Goal: Answer question/provide support: Answer question/provide support

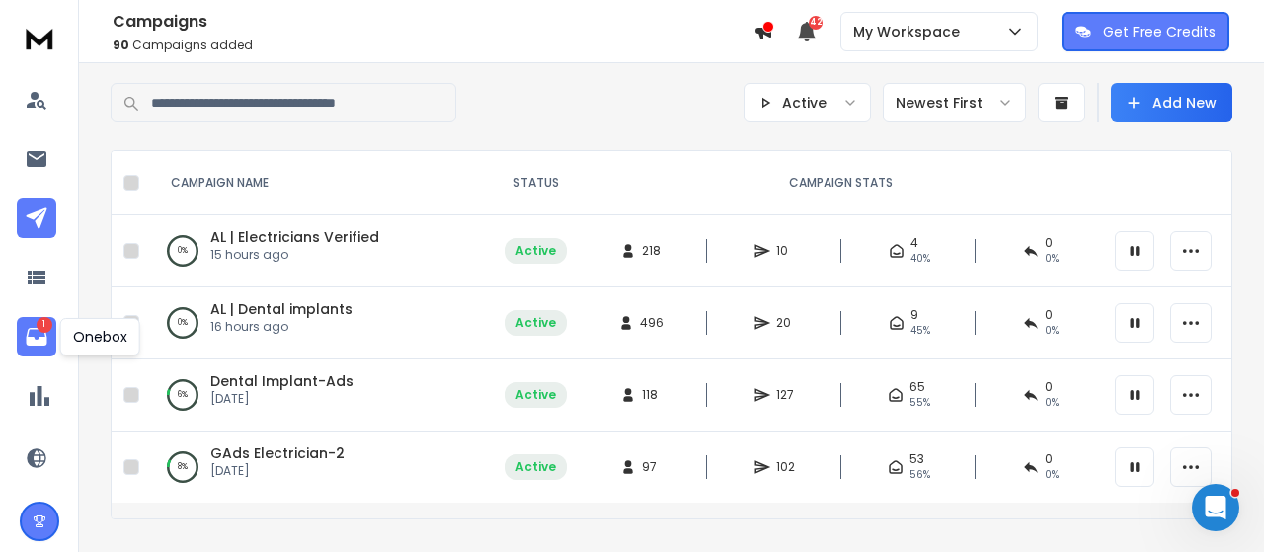
click at [30, 337] on icon at bounding box center [36, 337] width 21 height 18
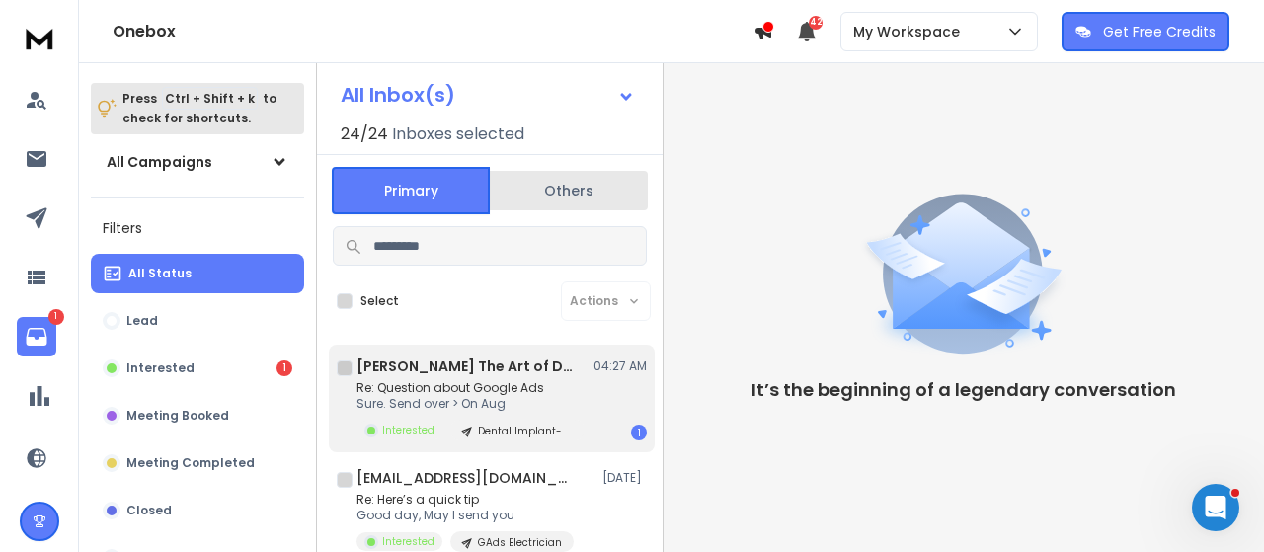
click at [513, 392] on p "Re: Question about Google Ads" at bounding box center [470, 388] width 228 height 16
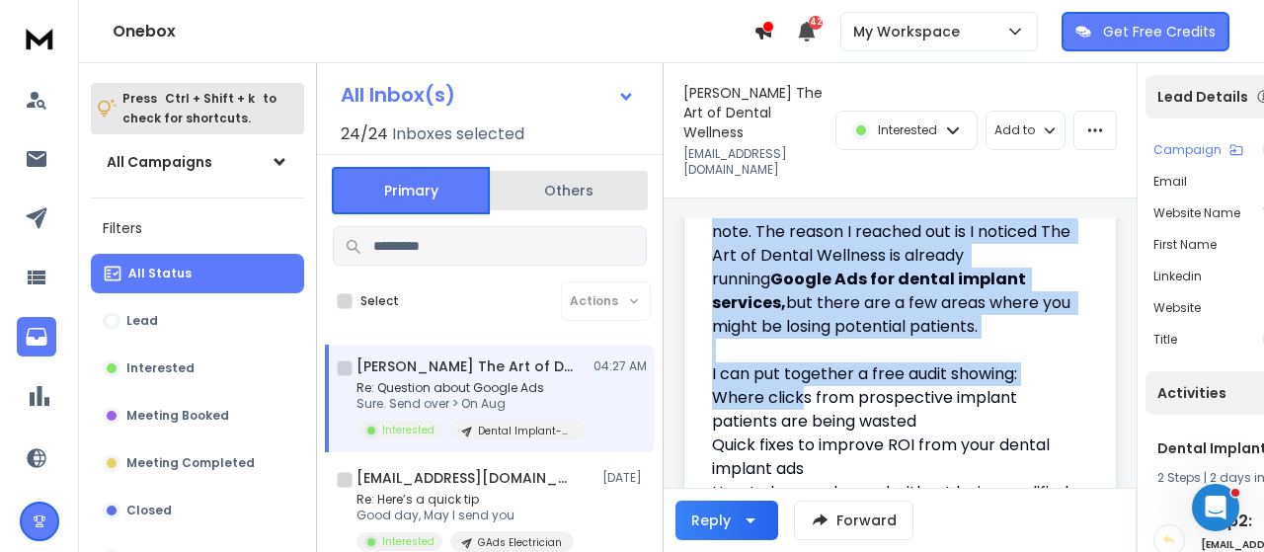
scroll to position [592, 0]
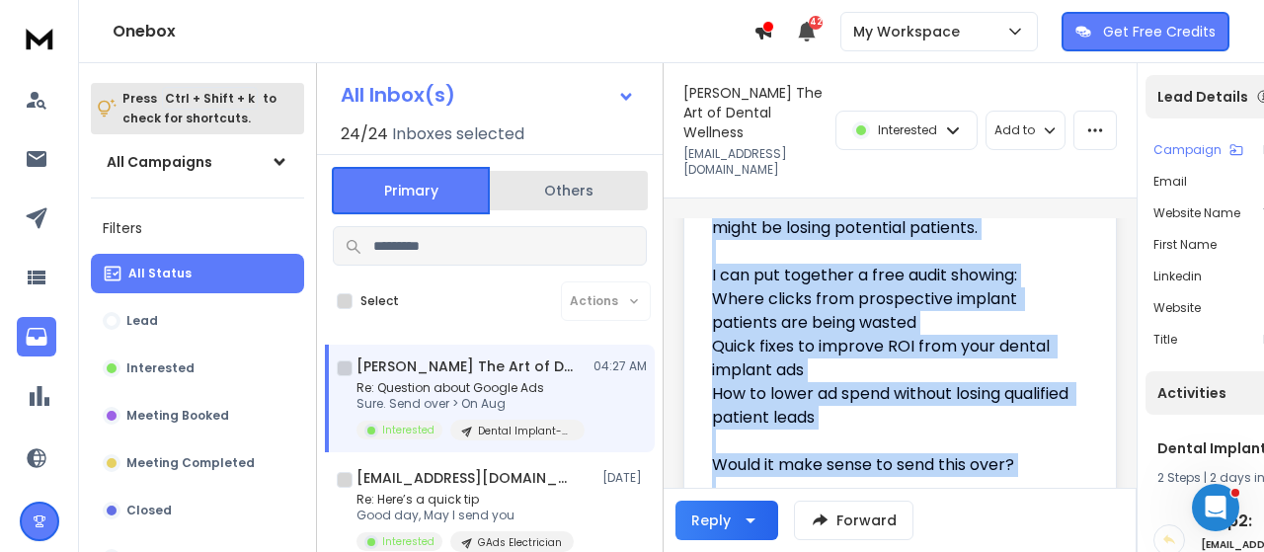
drag, startPoint x: 715, startPoint y: 277, endPoint x: 829, endPoint y: 418, distance: 181.0
click at [829, 418] on b "Hi [PERSON_NAME], Not sure if you had a chance to review my last note. The reas…" at bounding box center [892, 299] width 360 height 498
click at [829, 501] on div "Best, [PERSON_NAME]" at bounding box center [892, 524] width 360 height 47
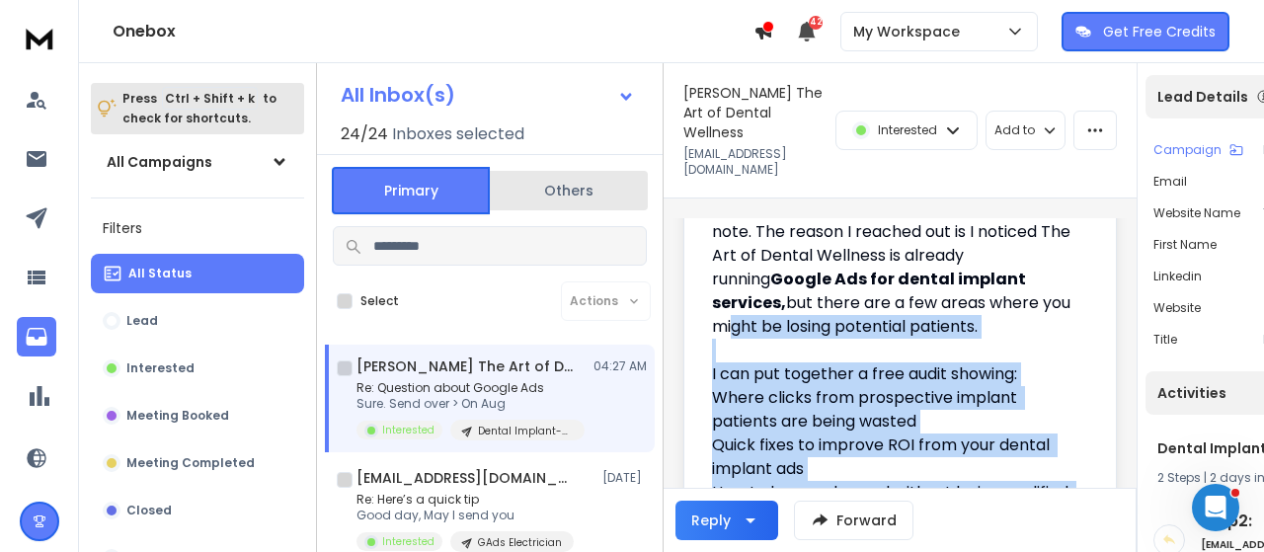
scroll to position [395, 0]
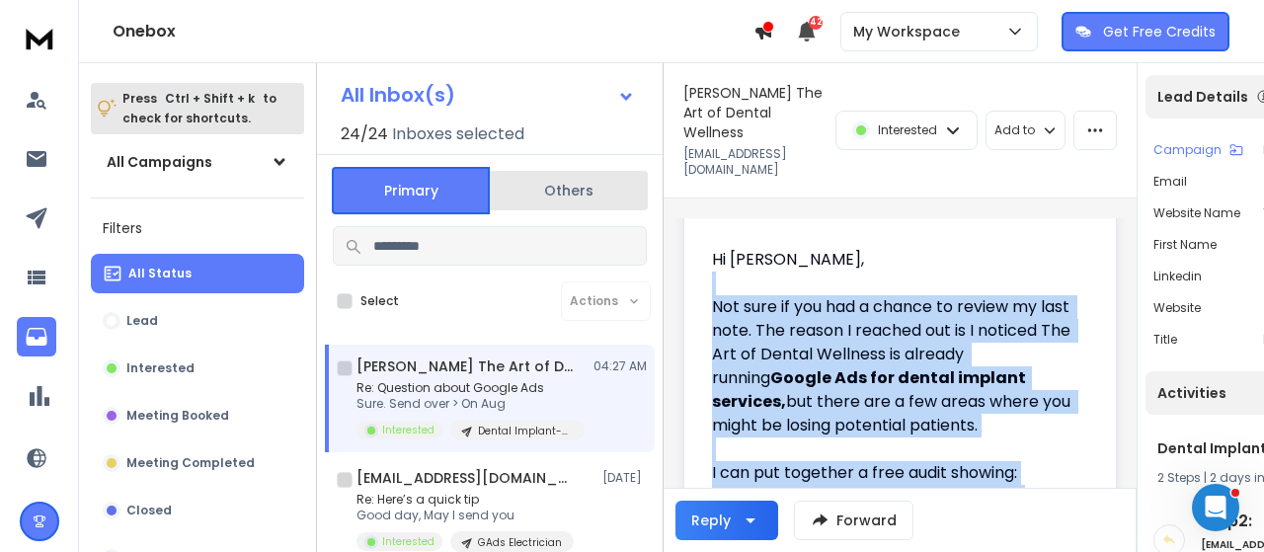
drag, startPoint x: 807, startPoint y: 412, endPoint x: 714, endPoint y: 183, distance: 247.1
click at [715, 248] on b "Hi [PERSON_NAME], Not sure if you had a chance to review my last note. The reas…" at bounding box center [892, 497] width 360 height 498
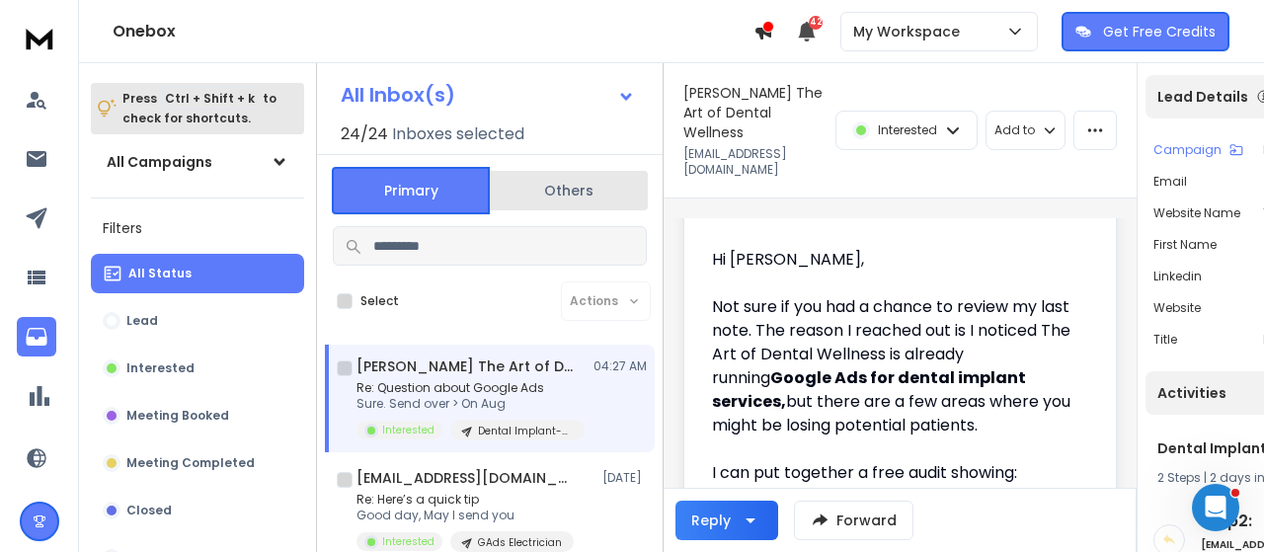
click at [714, 248] on div "Hi [PERSON_NAME]," at bounding box center [892, 260] width 360 height 24
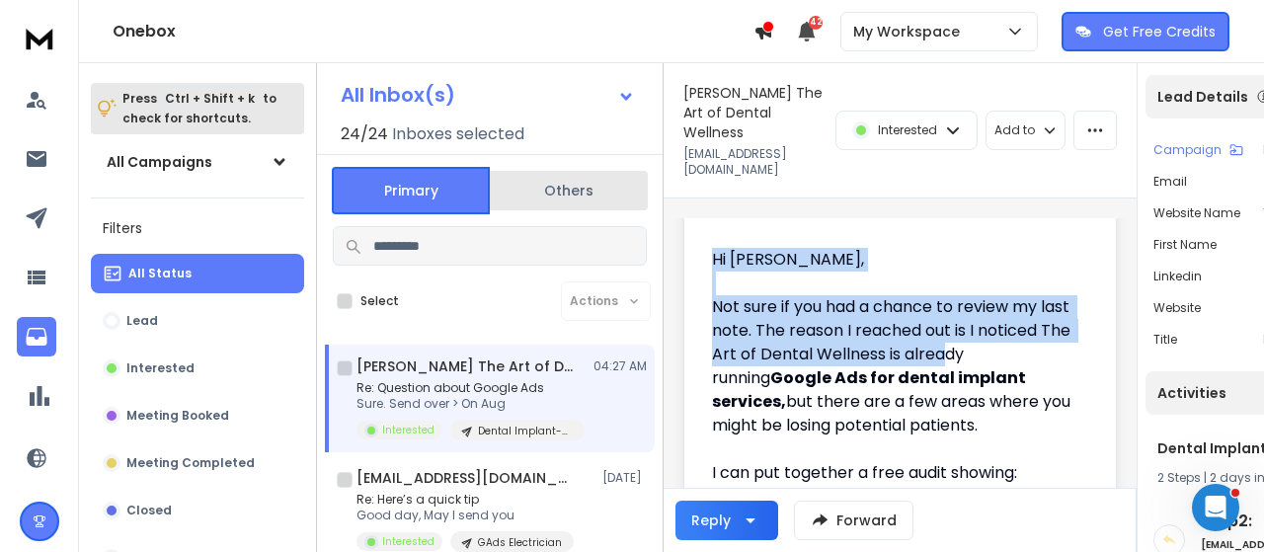
drag, startPoint x: 714, startPoint y: 179, endPoint x: 841, endPoint y: 275, distance: 159.9
click at [841, 275] on b "Hi [PERSON_NAME], Not sure if you had a chance to review my last note. The reas…" at bounding box center [892, 497] width 360 height 498
click at [841, 295] on div "Not sure if you had a chance to review my last note. The reason I reached out i…" at bounding box center [892, 366] width 360 height 142
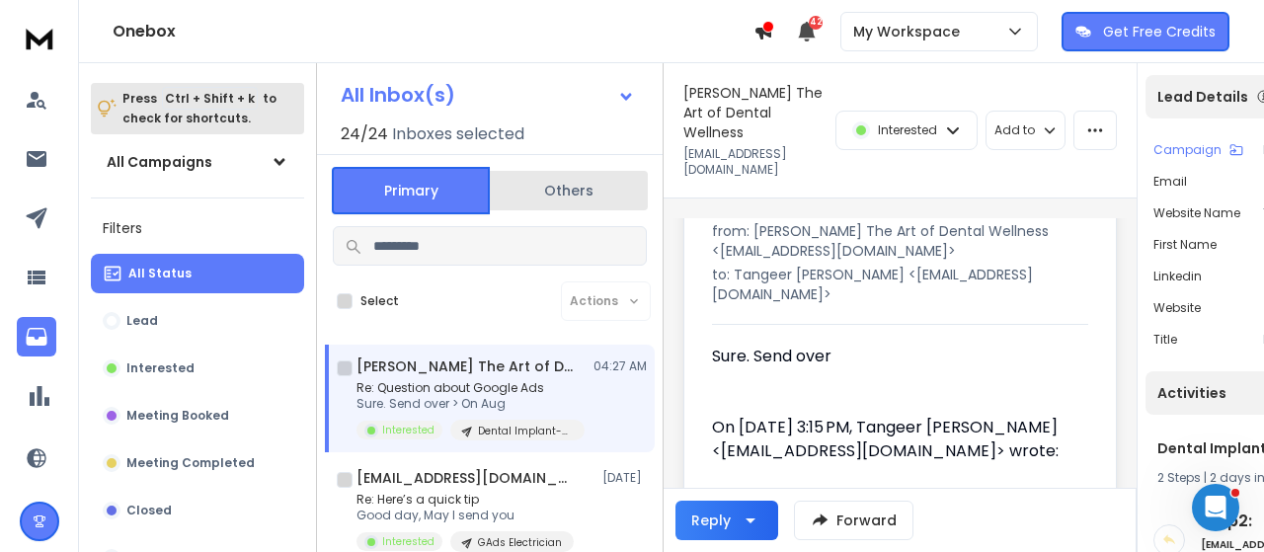
scroll to position [197, 0]
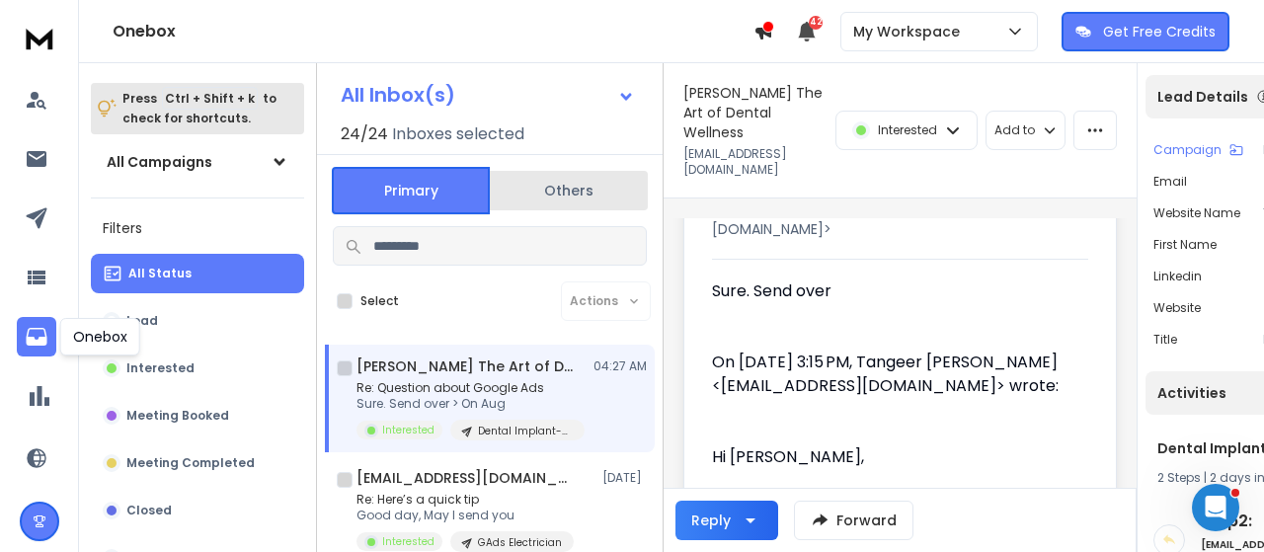
click at [39, 327] on icon at bounding box center [37, 337] width 24 height 24
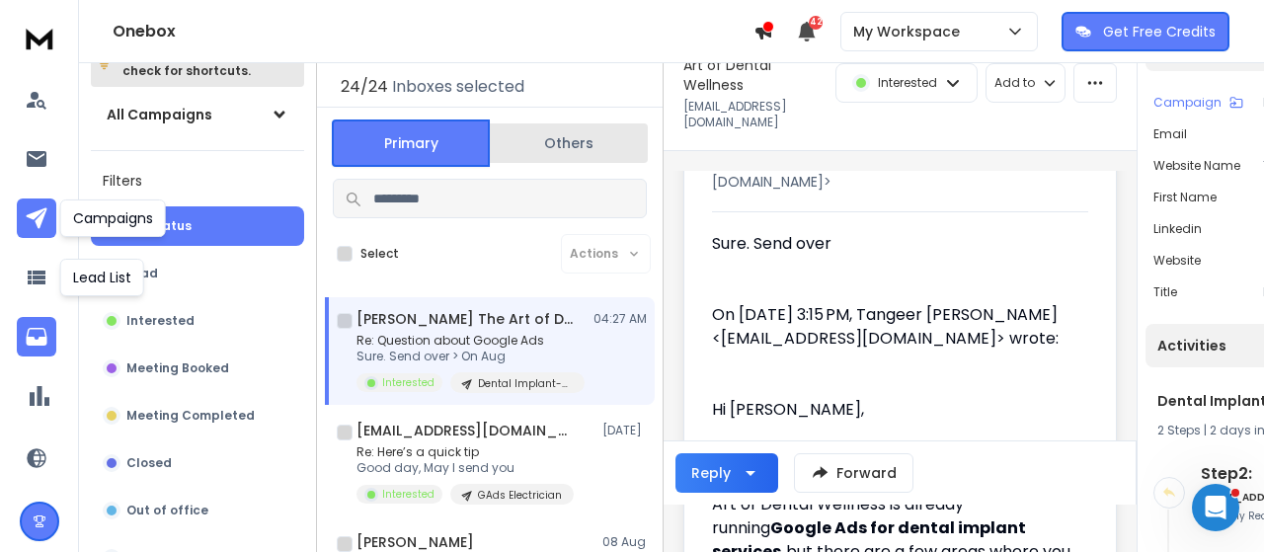
click at [37, 230] on link at bounding box center [36, 217] width 39 height 39
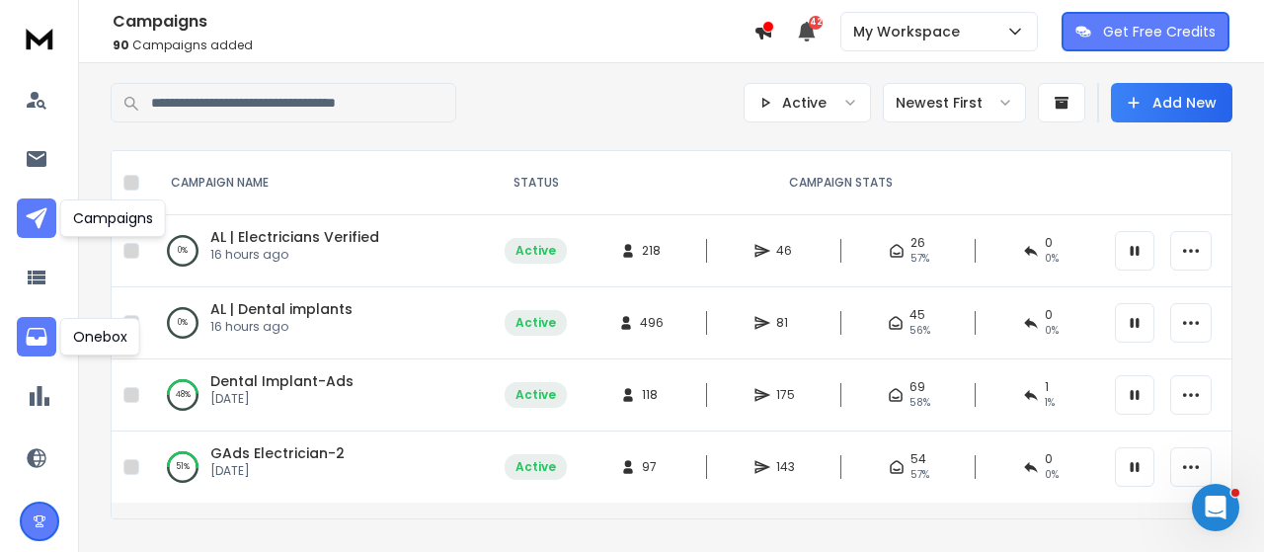
click at [25, 339] on icon at bounding box center [37, 337] width 24 height 24
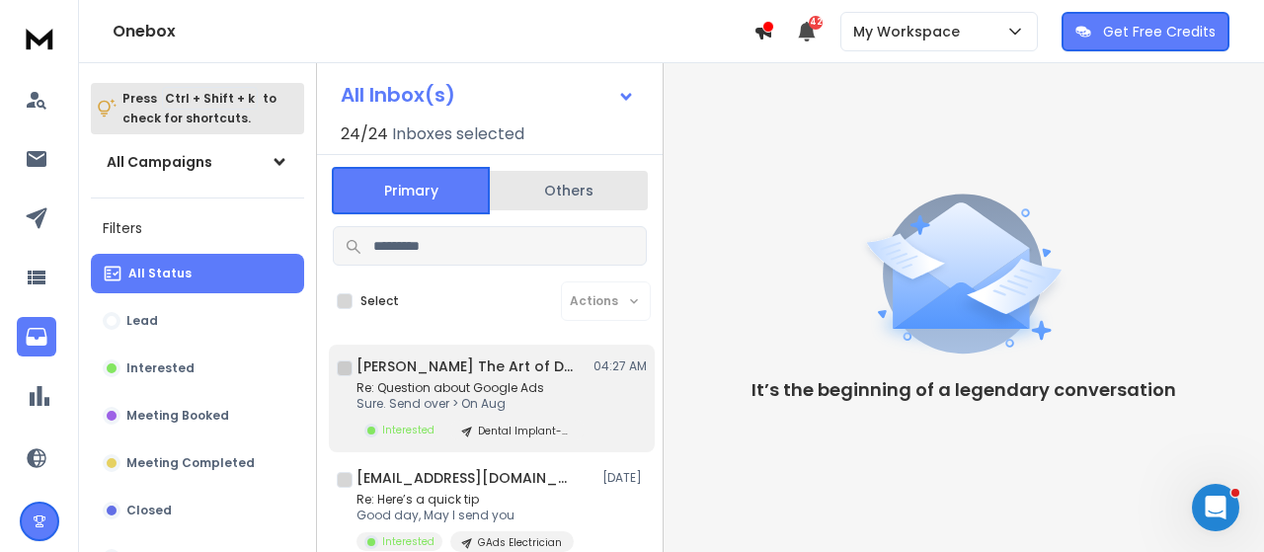
click at [470, 352] on div "[PERSON_NAME] The Art of Dental Wellness 04:27 AM Re: Question about Google Ads…" at bounding box center [492, 399] width 326 height 108
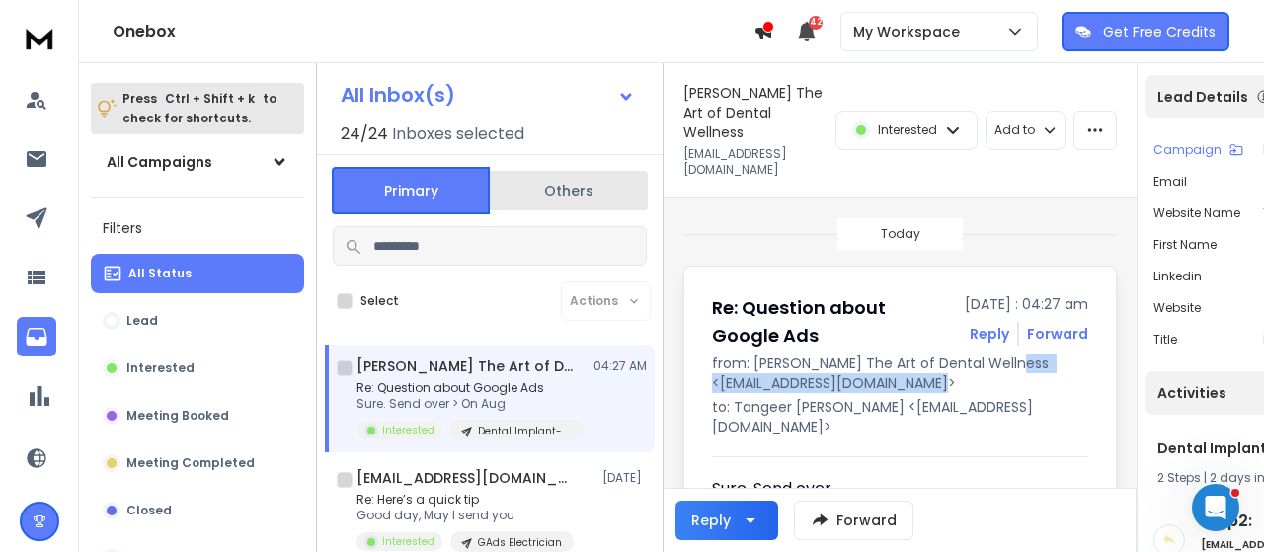
drag, startPoint x: 719, startPoint y: 329, endPoint x: 958, endPoint y: 326, distance: 238.9
click at [958, 353] on p "from: [PERSON_NAME] The Art of Dental Wellness <[EMAIL_ADDRESS][DOMAIN_NAME]>" at bounding box center [900, 372] width 376 height 39
copy p "[EMAIL_ADDRESS][DOMAIN_NAME]"
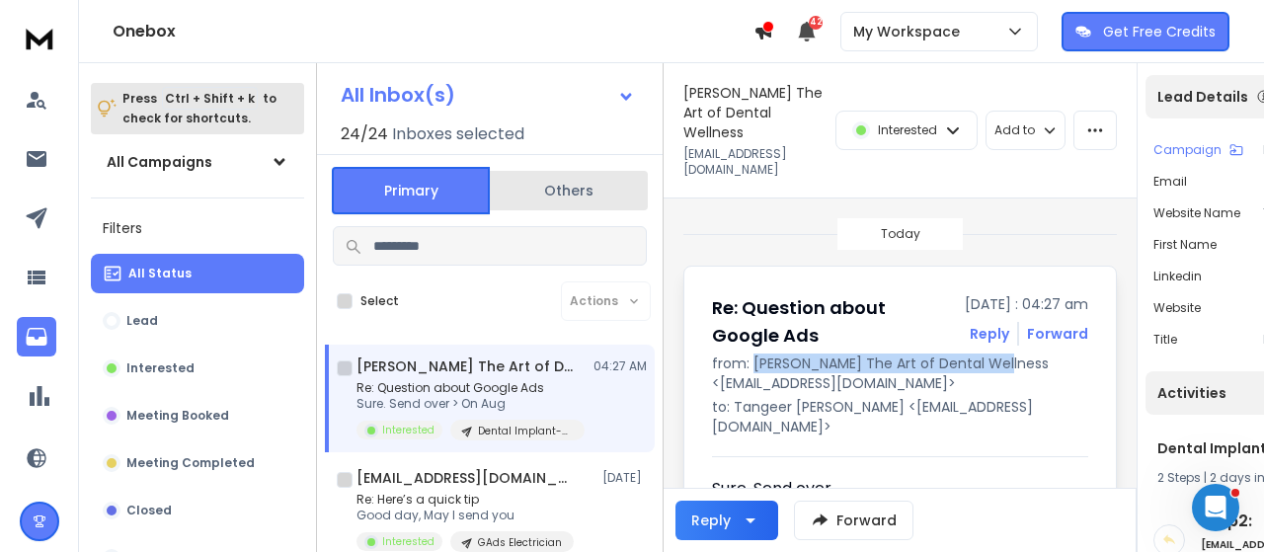
drag, startPoint x: 751, startPoint y: 301, endPoint x: 973, endPoint y: 302, distance: 222.1
click at [973, 353] on p "from: [PERSON_NAME] The Art of Dental Wellness <[EMAIL_ADDRESS][DOMAIN_NAME]>" at bounding box center [900, 372] width 376 height 39
copy p "[PERSON_NAME] The Art of Dental Wellness"
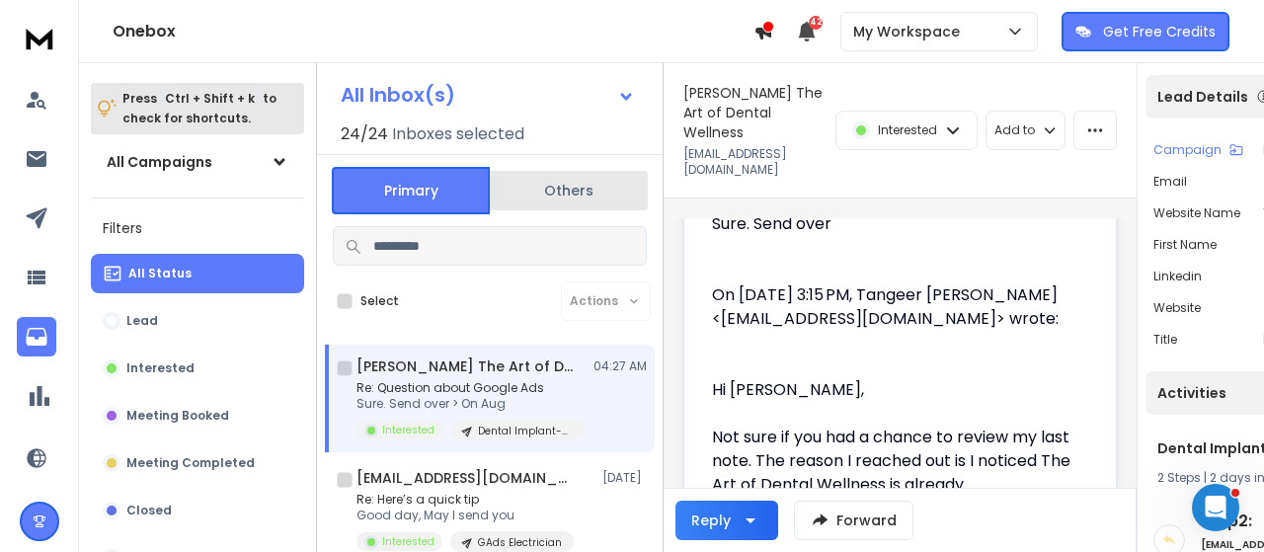
scroll to position [296, 0]
